Goal: Navigation & Orientation: Find specific page/section

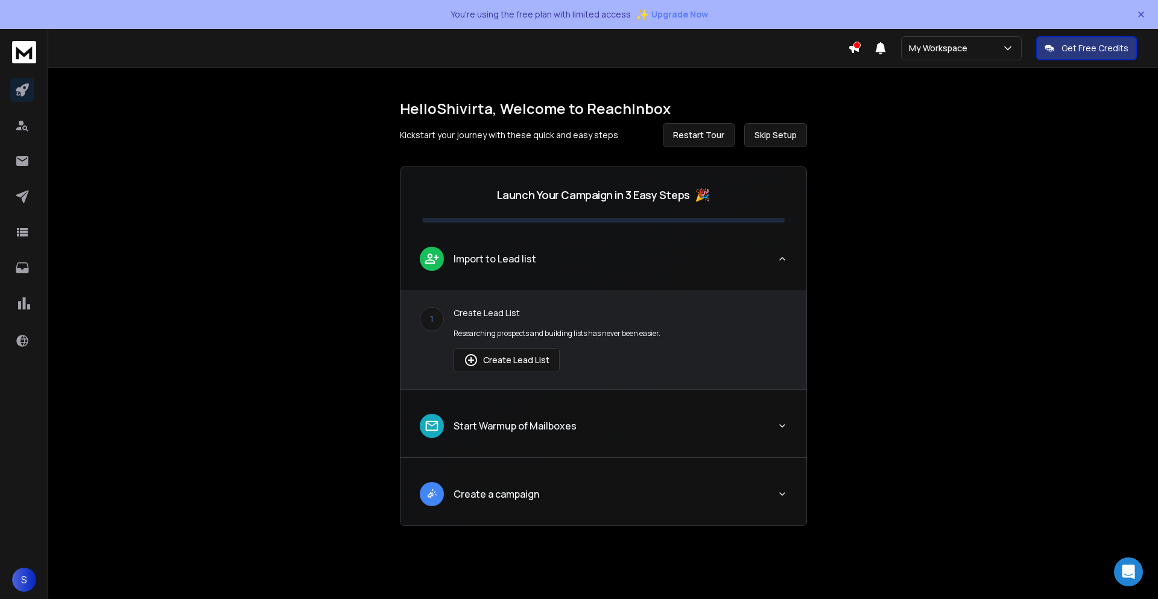
click at [1136, 13] on icon "Close notification" at bounding box center [1141, 15] width 10 height 10
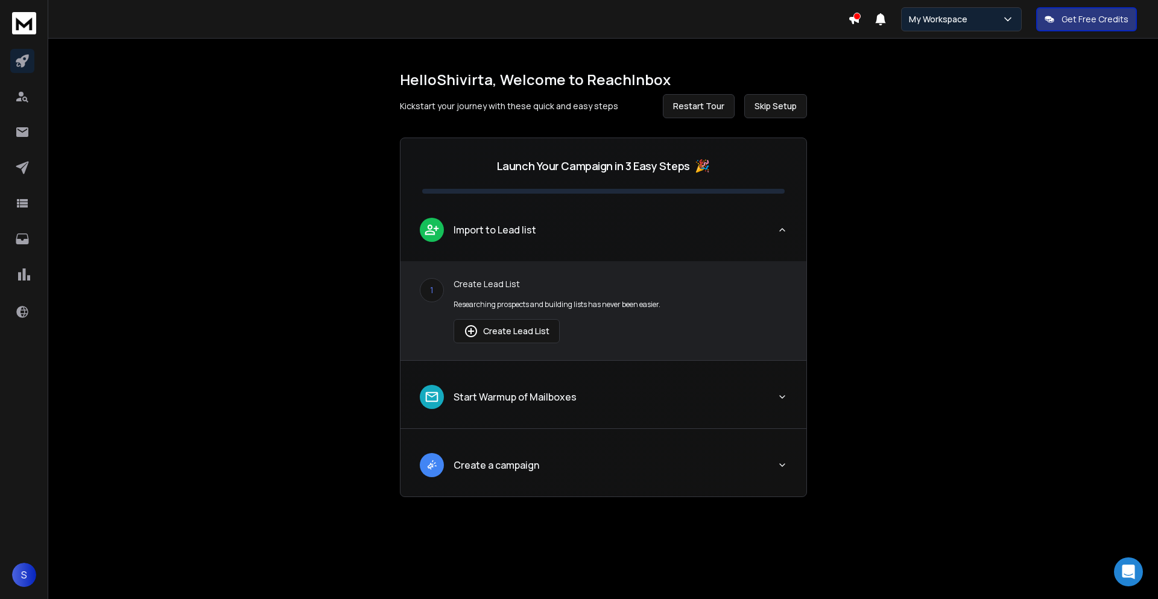
click at [979, 20] on div "My Workspace" at bounding box center [961, 19] width 105 height 12
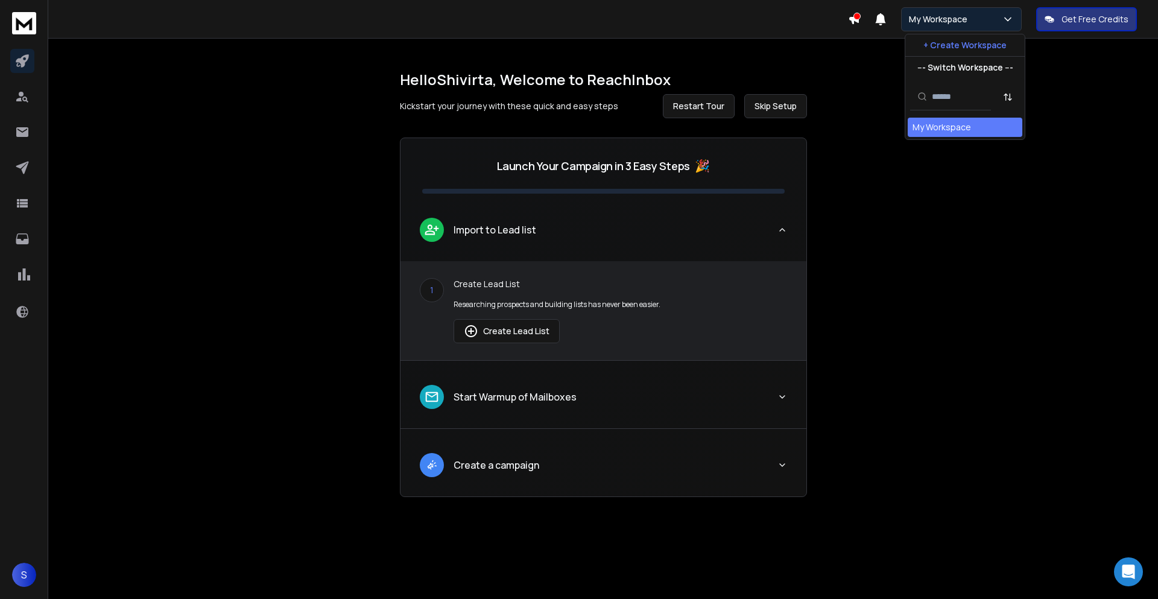
click at [979, 20] on div "My Workspace" at bounding box center [961, 19] width 105 height 12
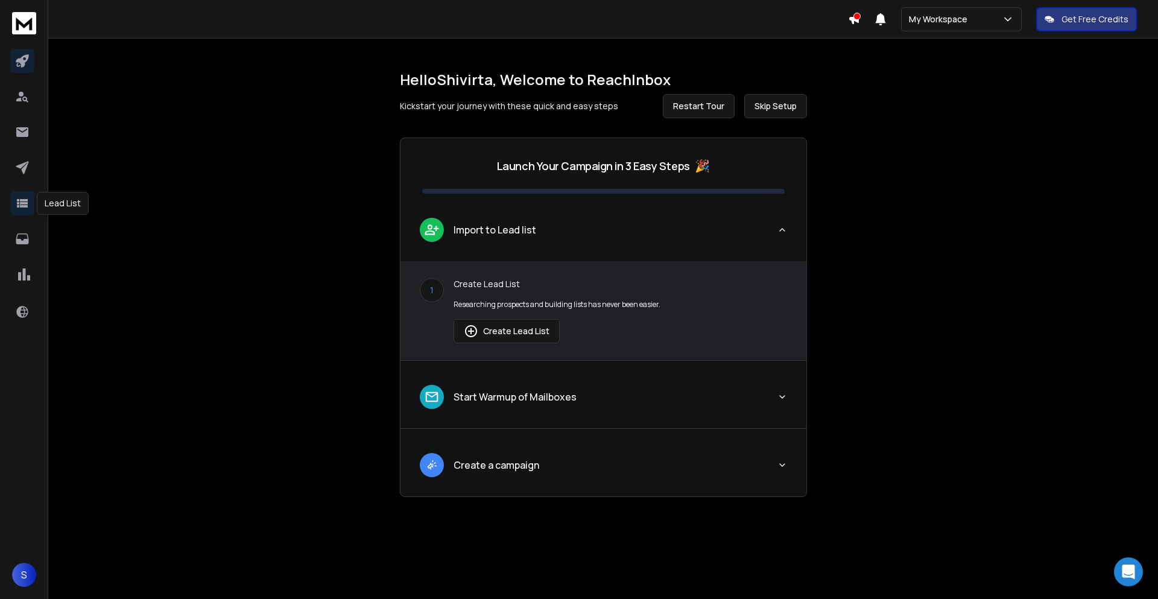
click at [26, 210] on link at bounding box center [22, 203] width 24 height 24
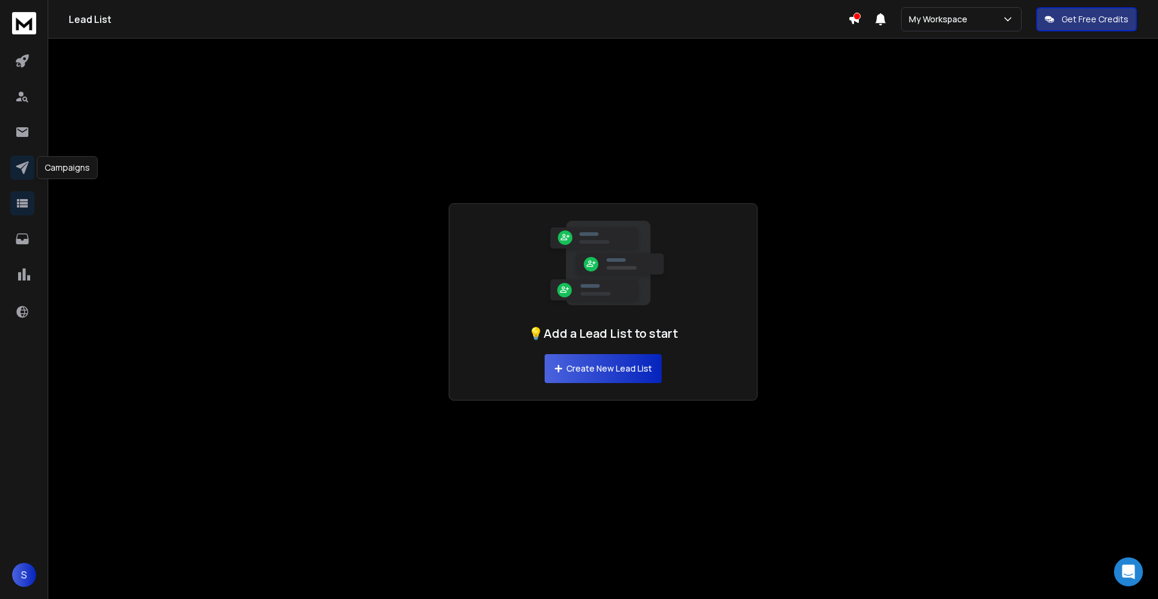
click at [23, 168] on icon at bounding box center [22, 167] width 13 height 13
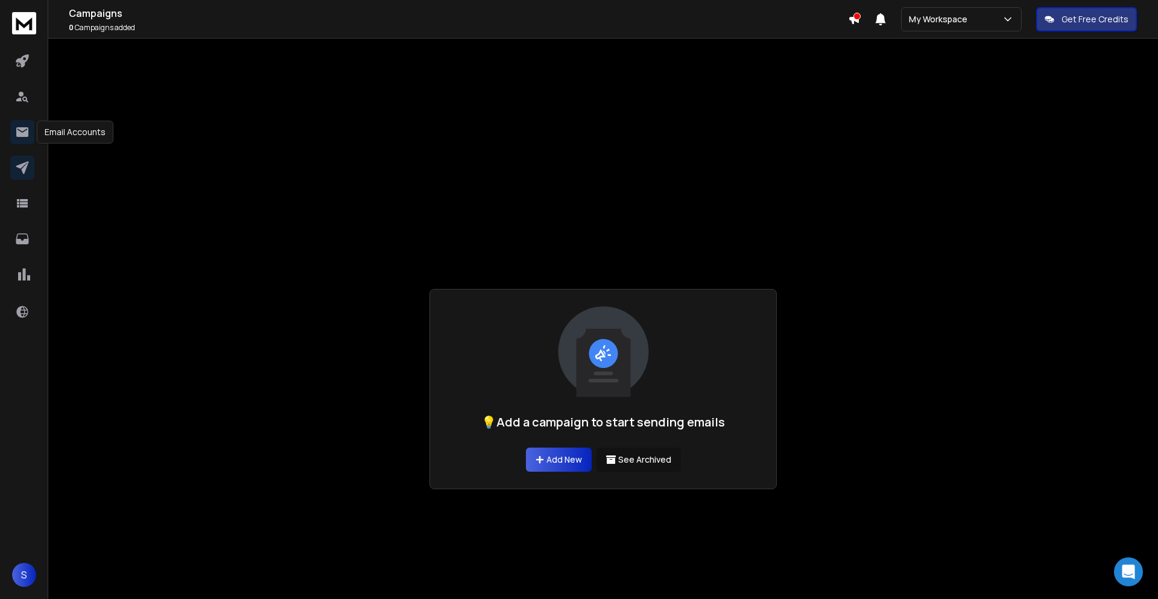
click at [24, 130] on icon at bounding box center [22, 132] width 14 height 14
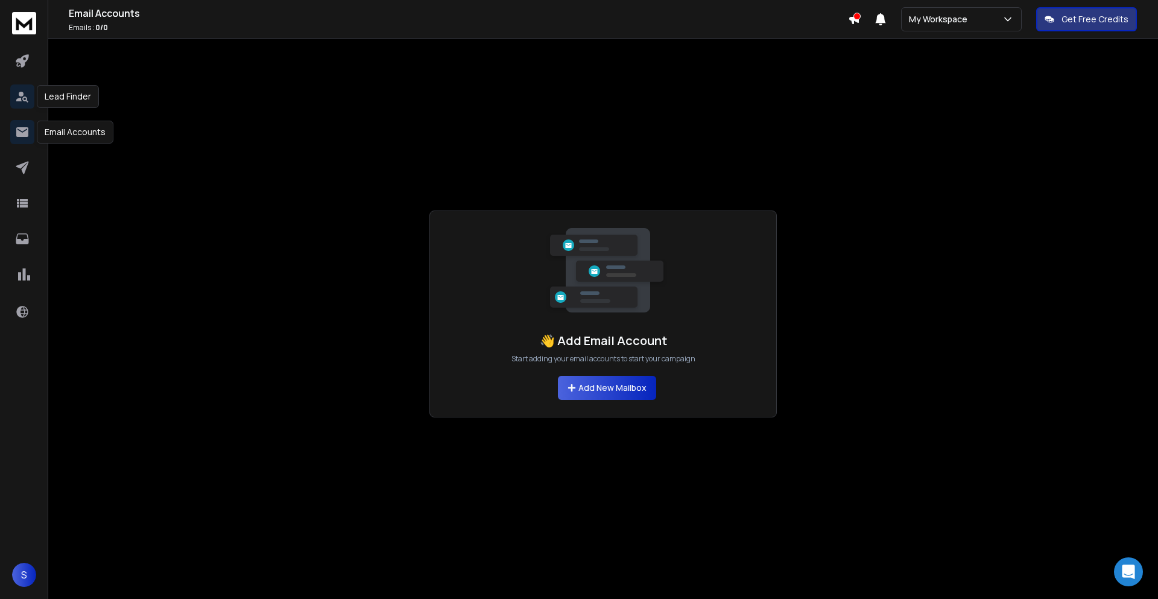
click at [25, 93] on icon at bounding box center [22, 96] width 14 height 14
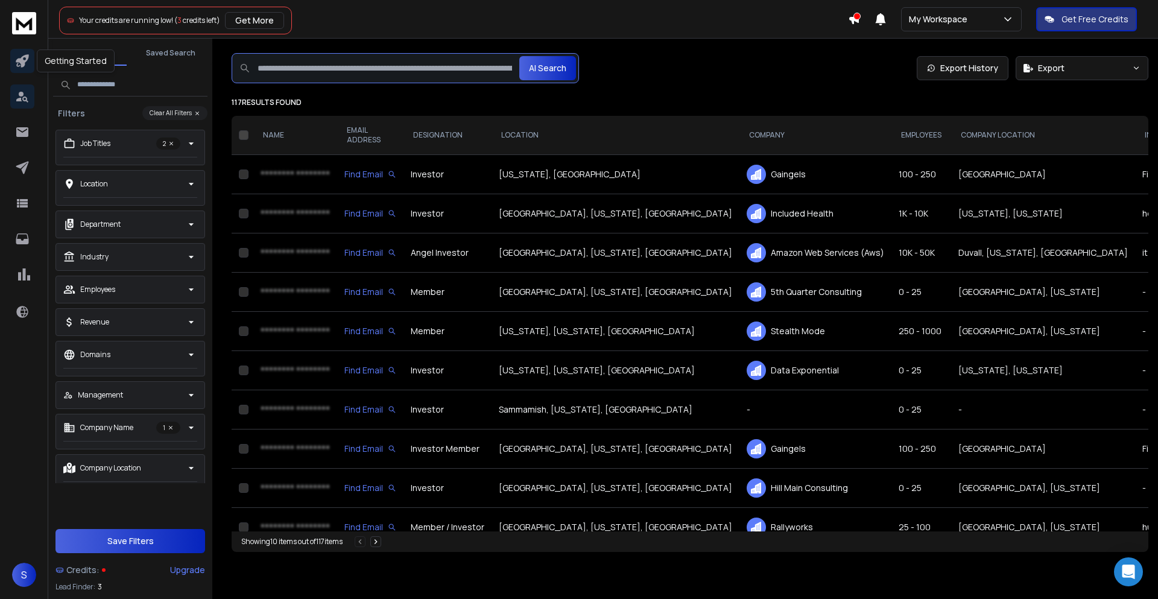
click at [28, 55] on icon at bounding box center [22, 60] width 13 height 13
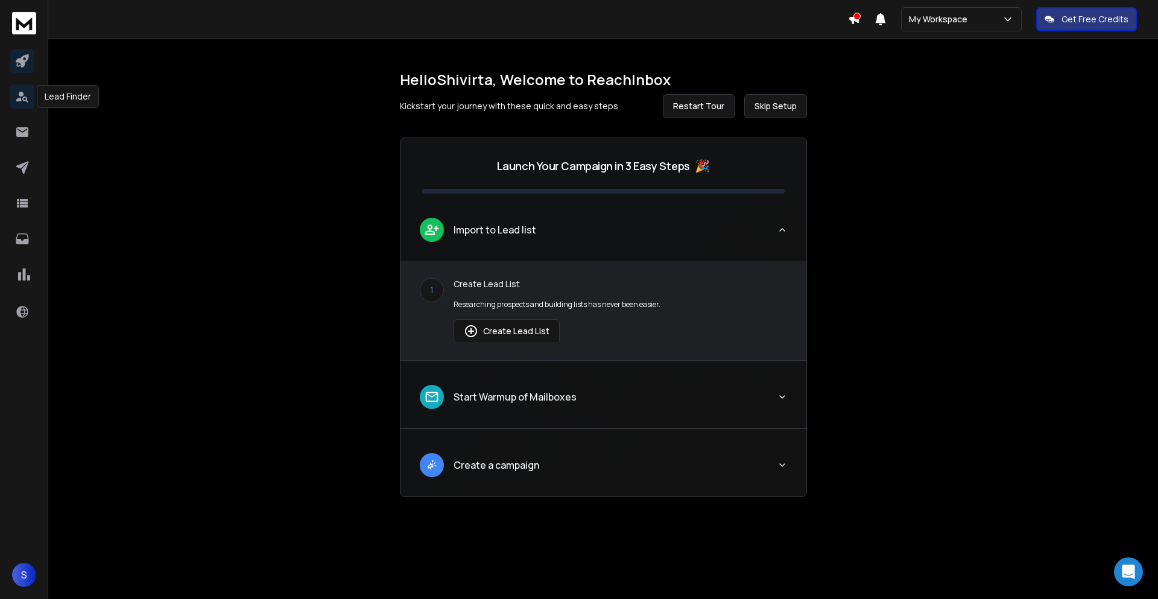
click at [19, 96] on icon at bounding box center [22, 96] width 14 height 14
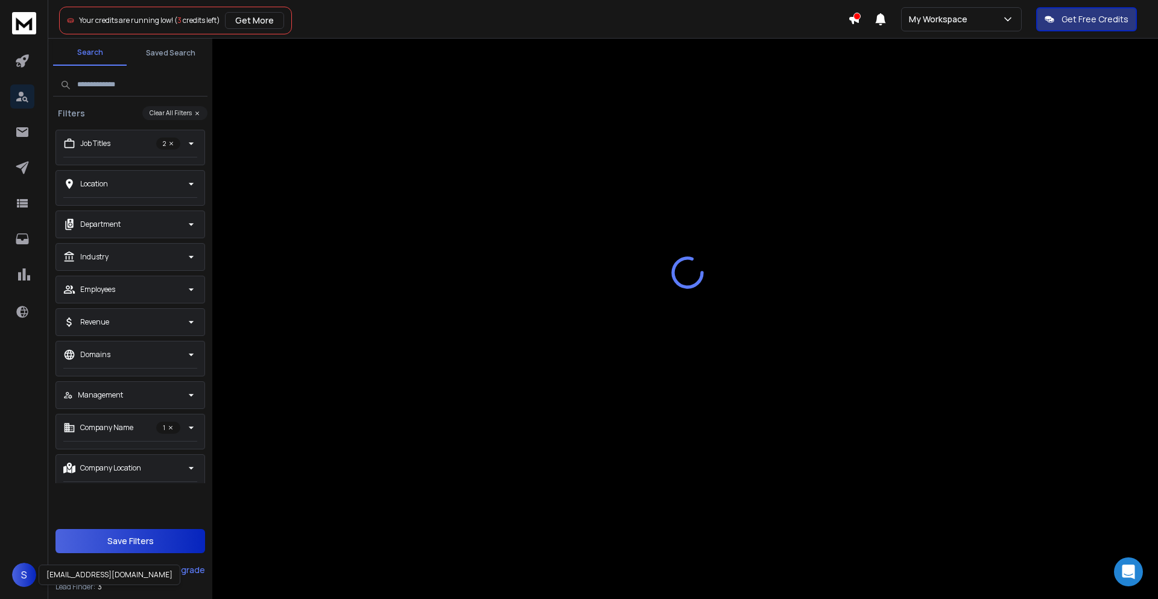
click at [27, 569] on span "S" at bounding box center [24, 575] width 24 height 24
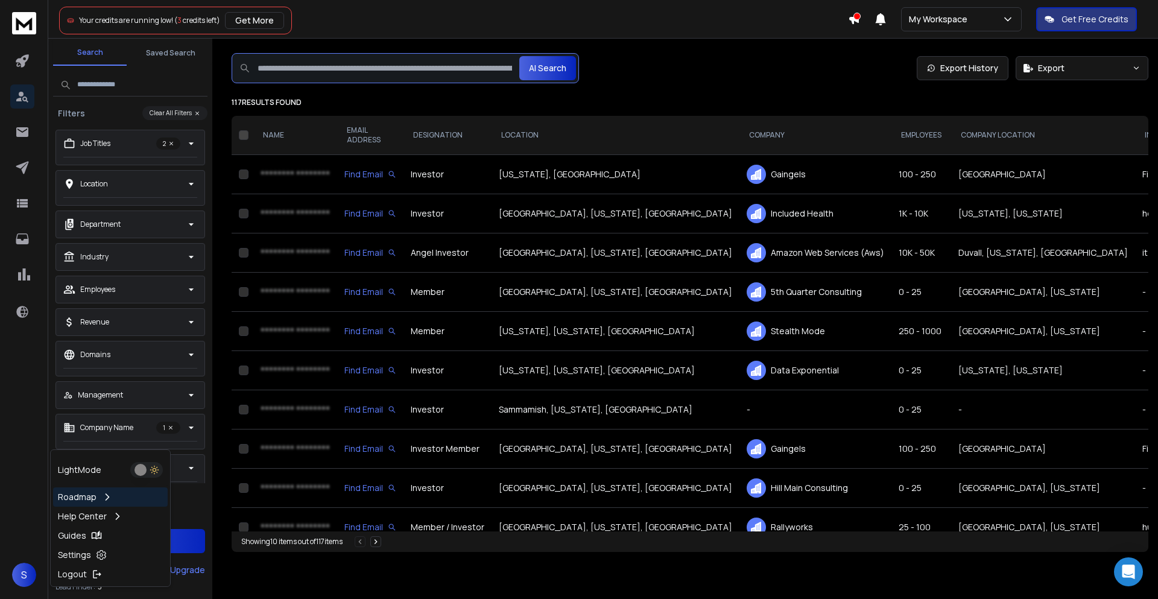
click at [19, 421] on div "S" at bounding box center [24, 299] width 48 height 599
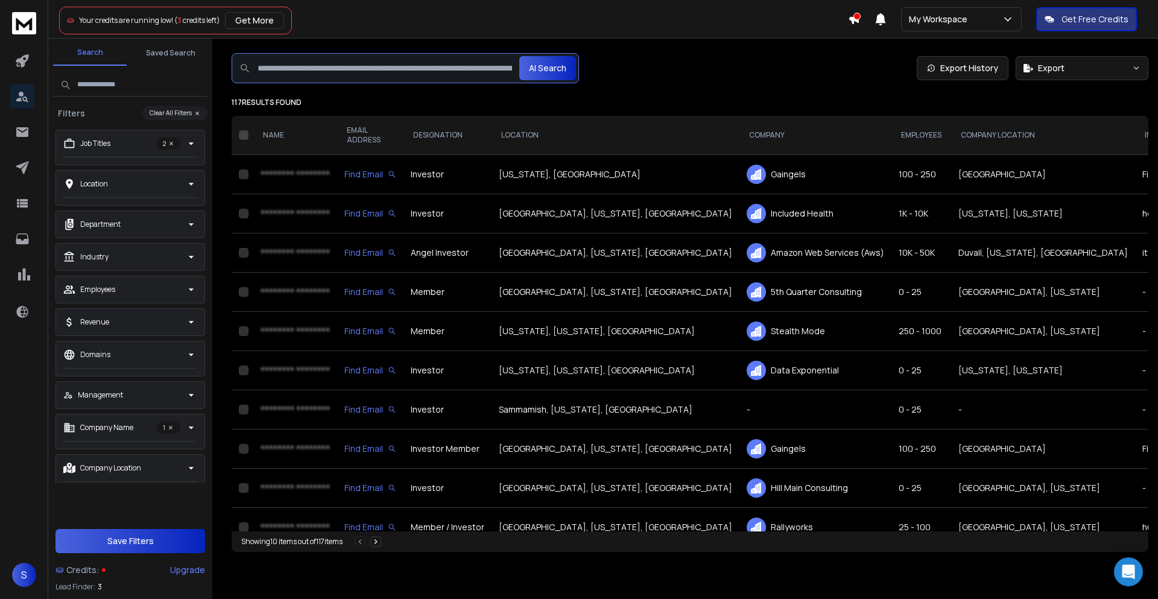
scroll to position [7, 0]
